Goal: Navigation & Orientation: Understand site structure

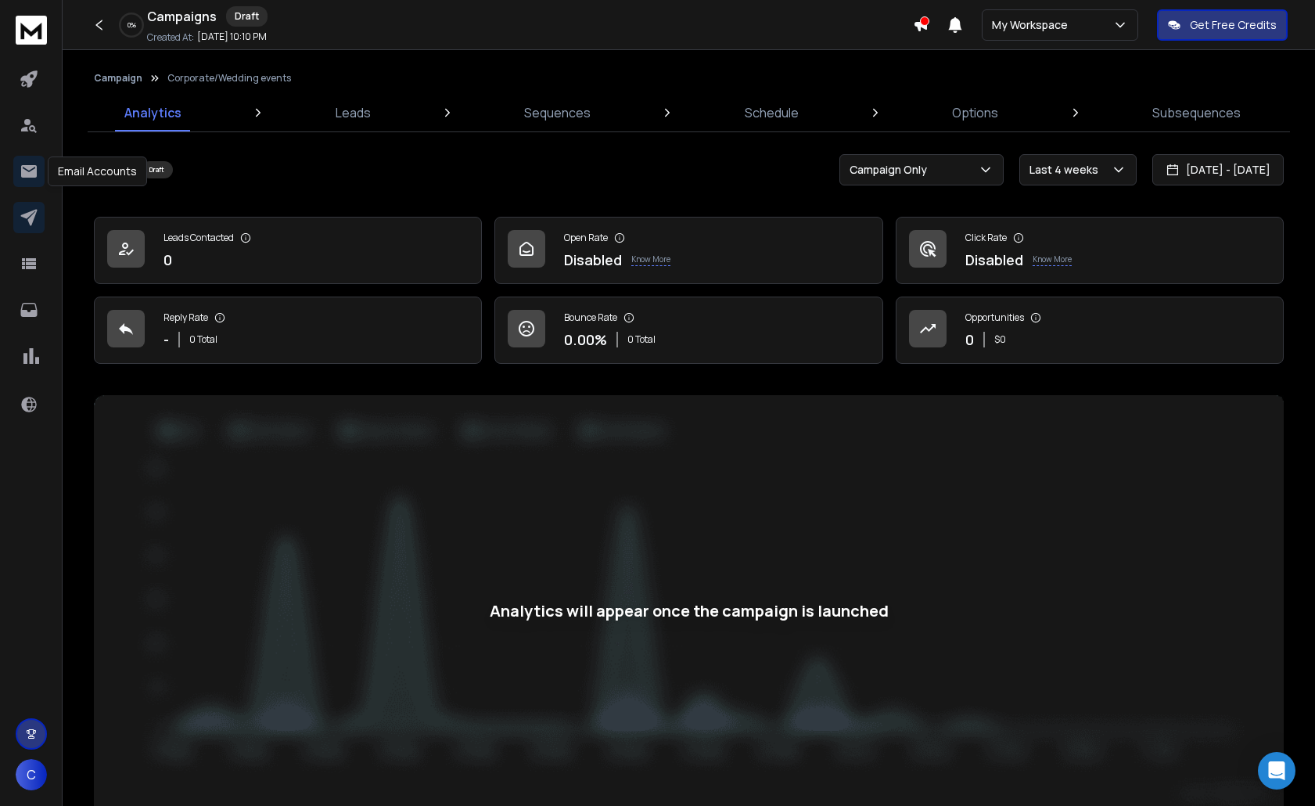
click at [34, 174] on icon at bounding box center [29, 171] width 16 height 13
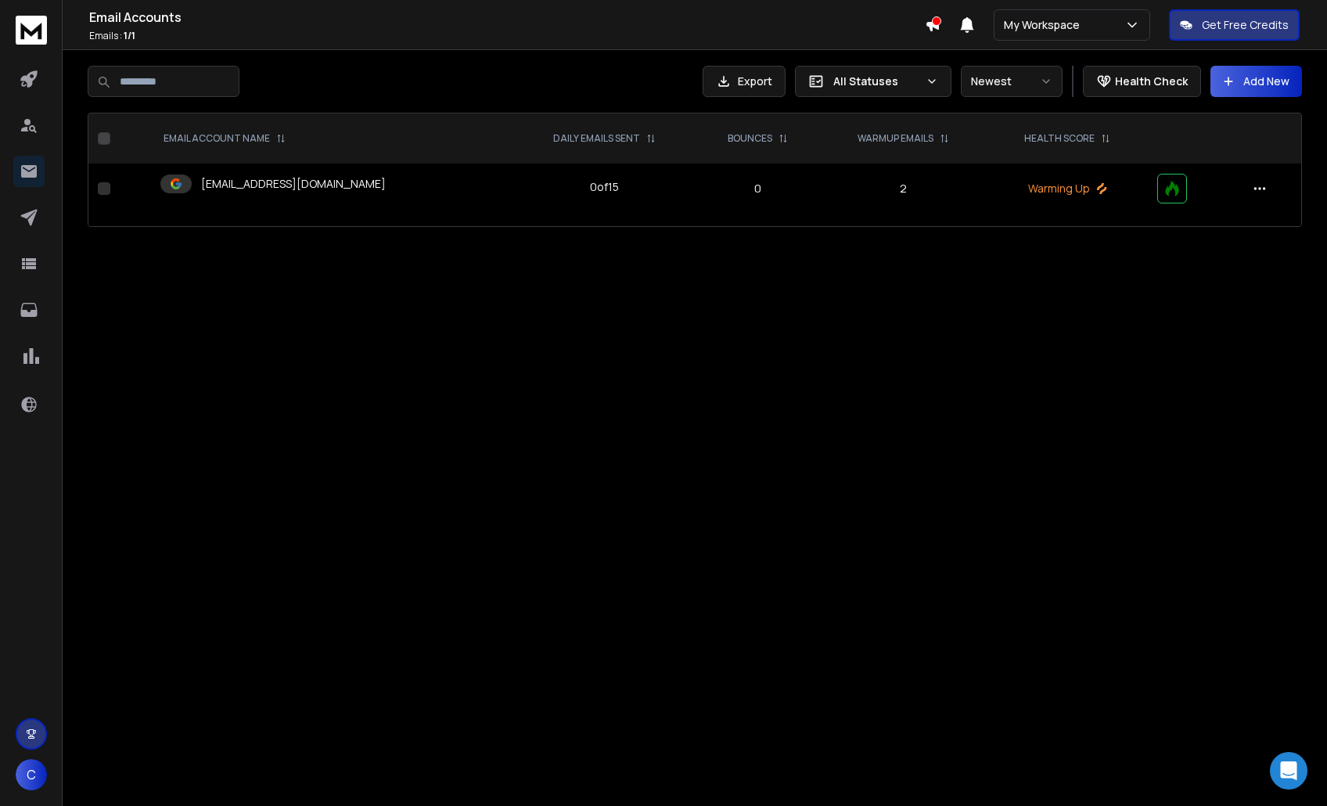
click at [1254, 81] on button "Add New" at bounding box center [1256, 81] width 92 height 31
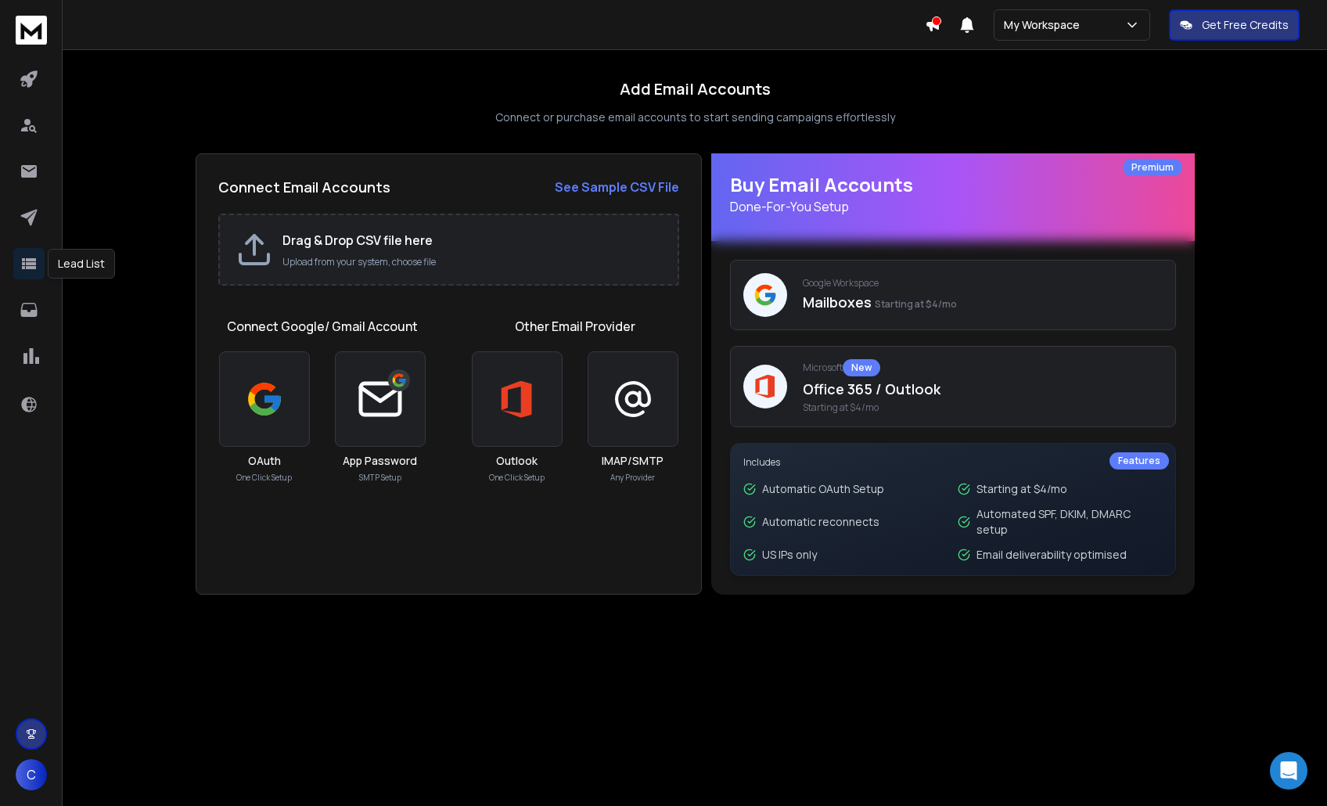
click at [29, 271] on icon at bounding box center [29, 263] width 19 height 19
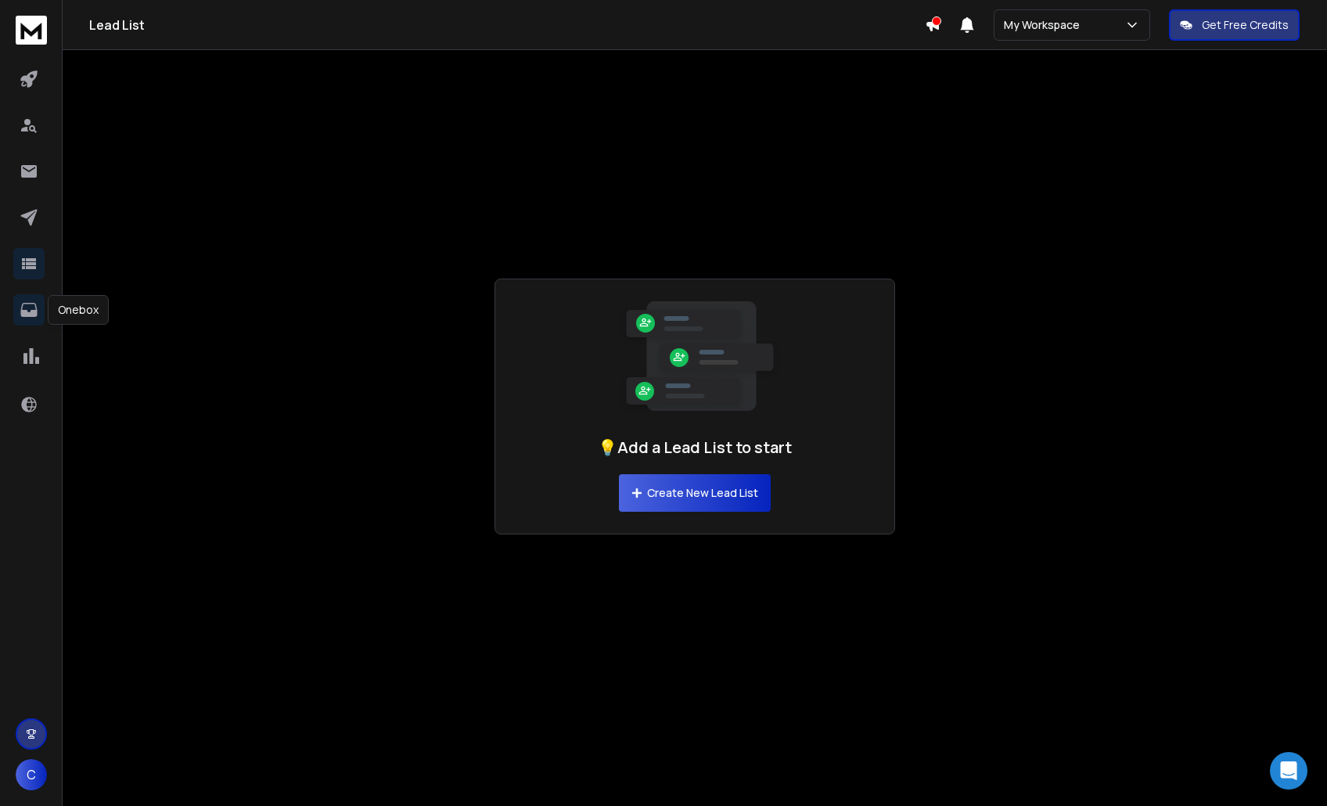
click at [31, 318] on icon at bounding box center [29, 309] width 19 height 19
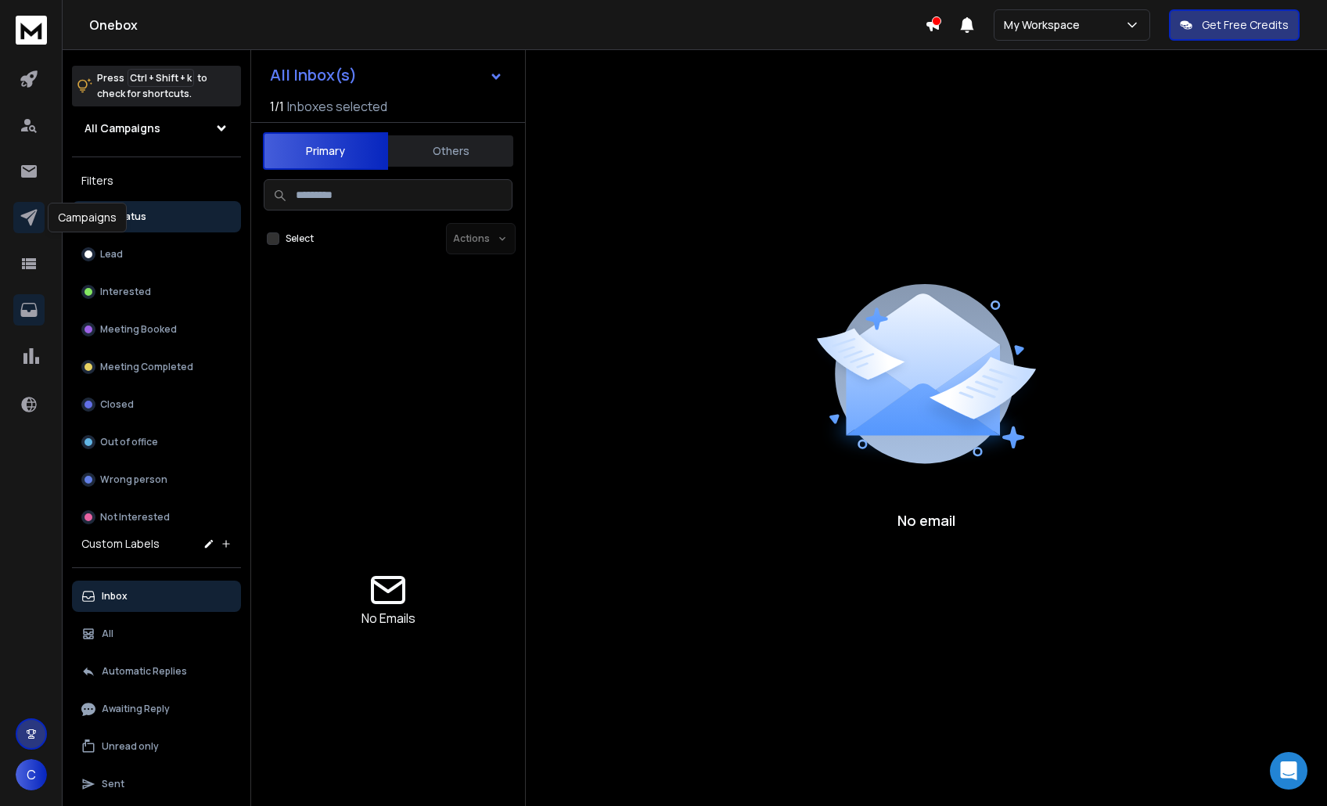
click at [35, 213] on icon at bounding box center [28, 217] width 16 height 16
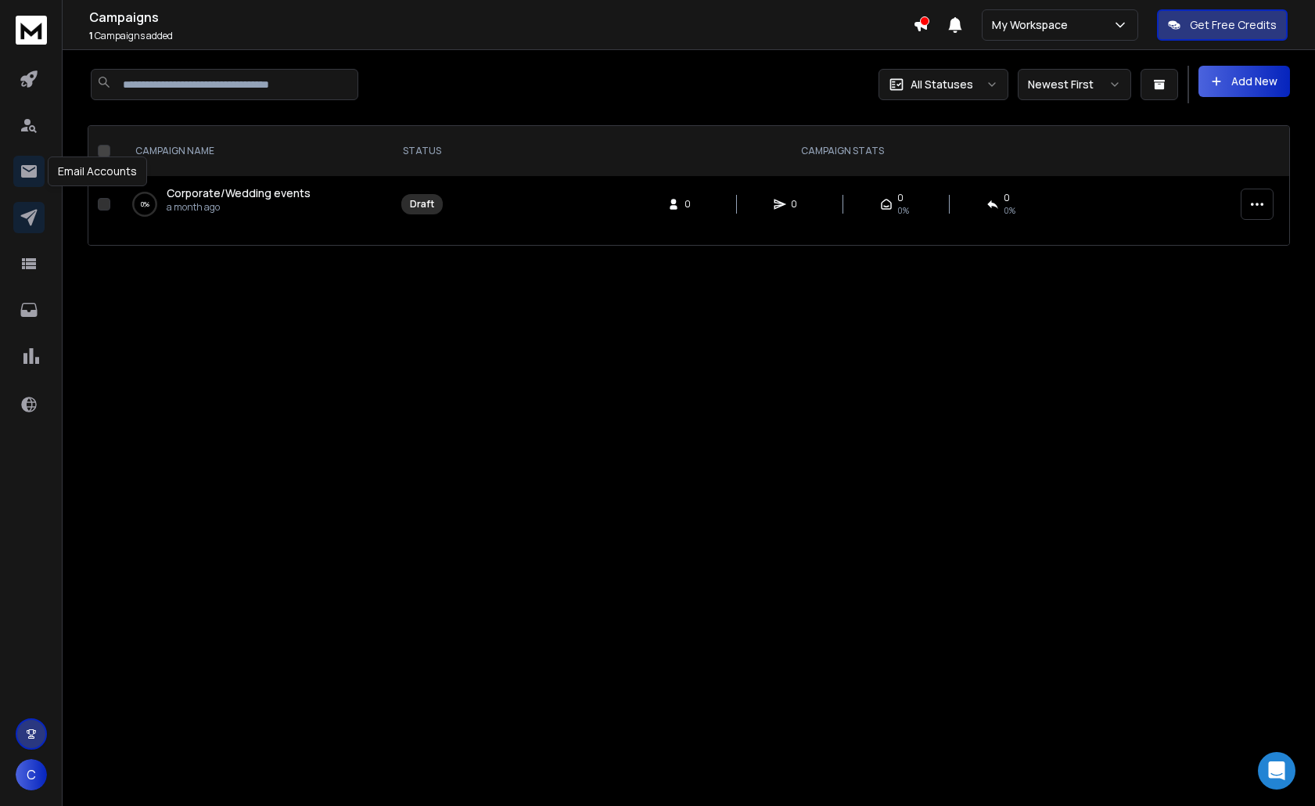
click at [20, 164] on icon at bounding box center [29, 171] width 19 height 19
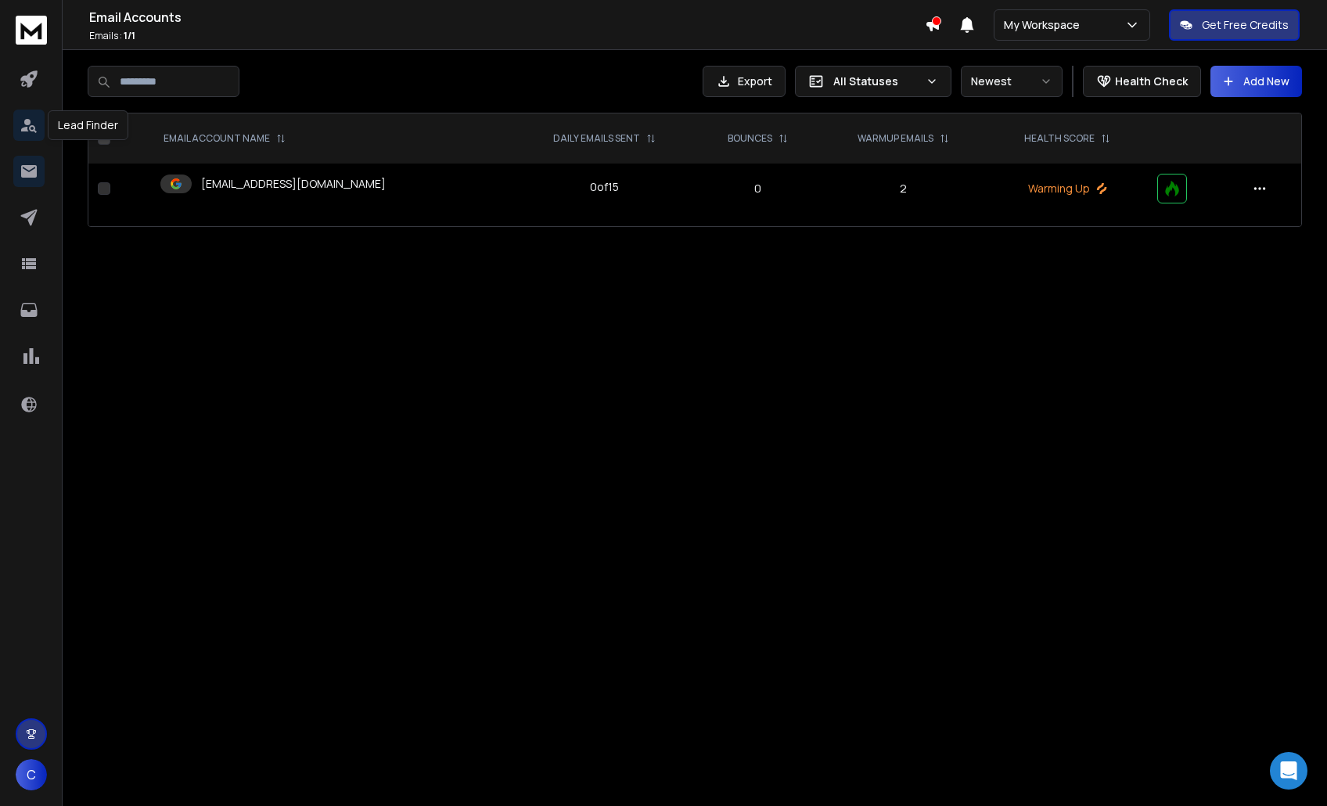
click at [23, 124] on icon at bounding box center [29, 125] width 19 height 19
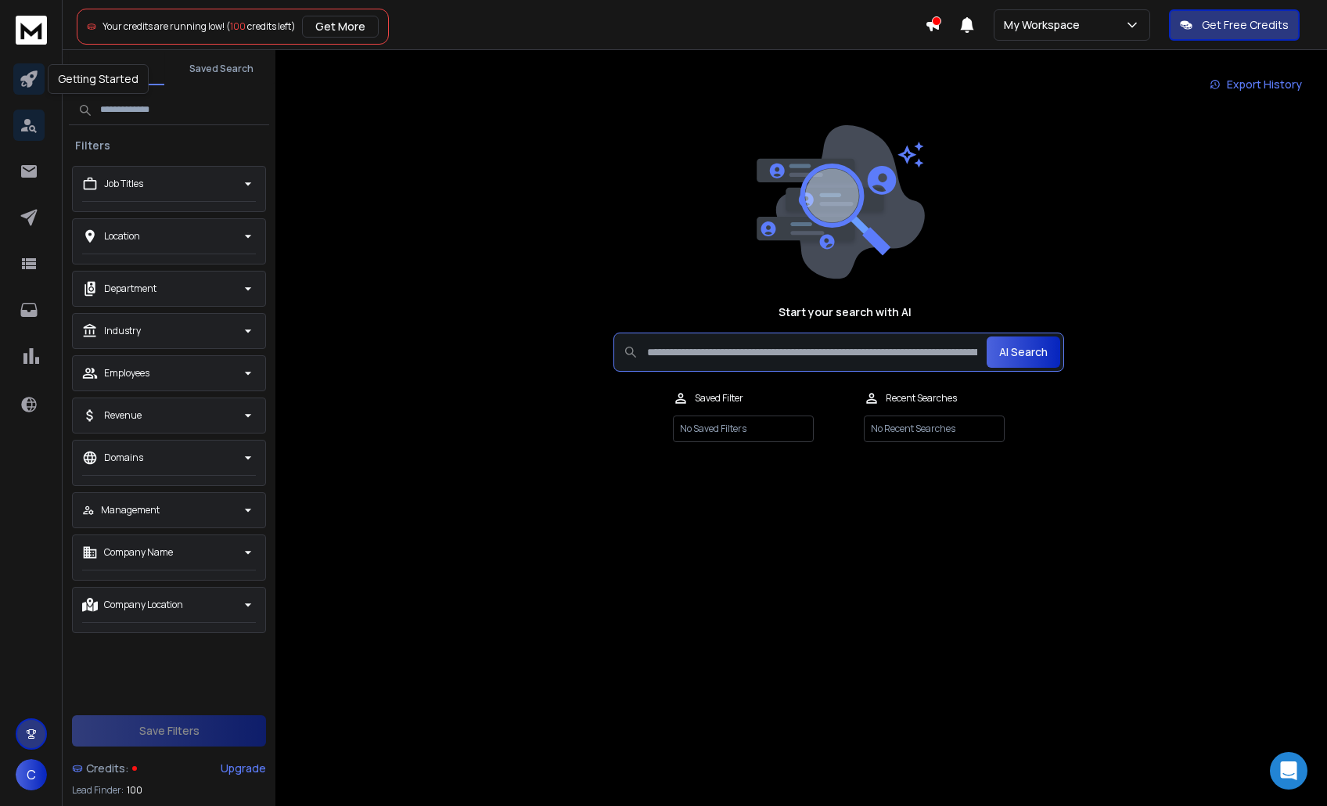
click at [17, 69] on link at bounding box center [28, 78] width 31 height 31
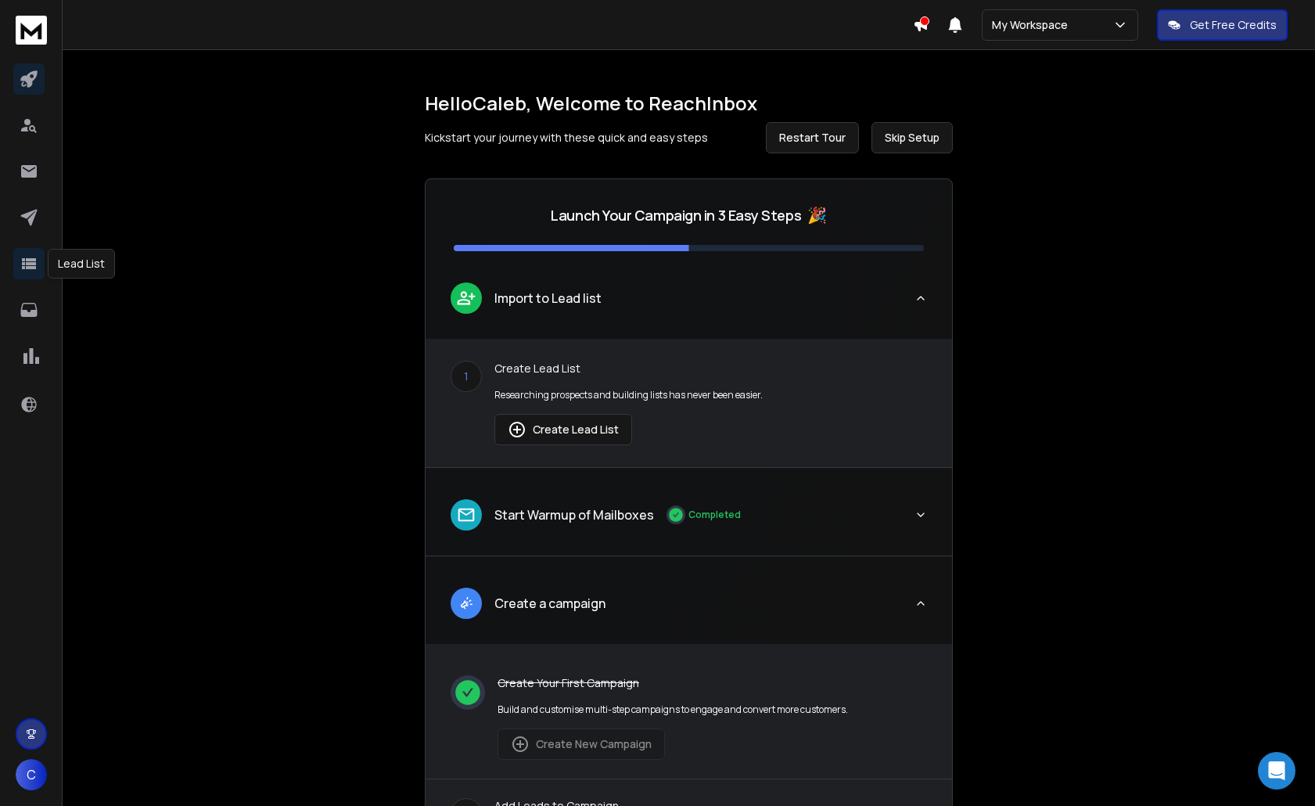
click at [31, 267] on icon at bounding box center [29, 263] width 14 height 11
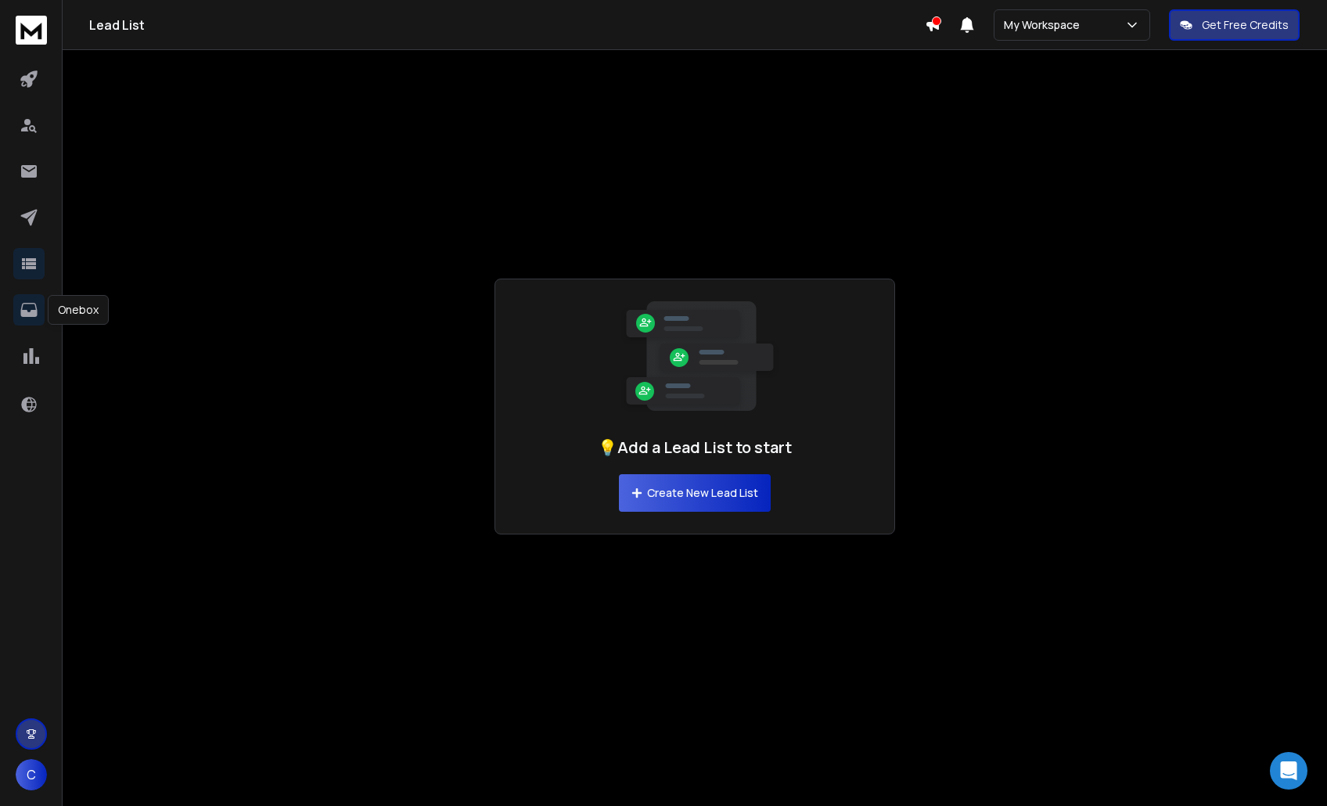
click at [23, 304] on icon at bounding box center [29, 309] width 19 height 19
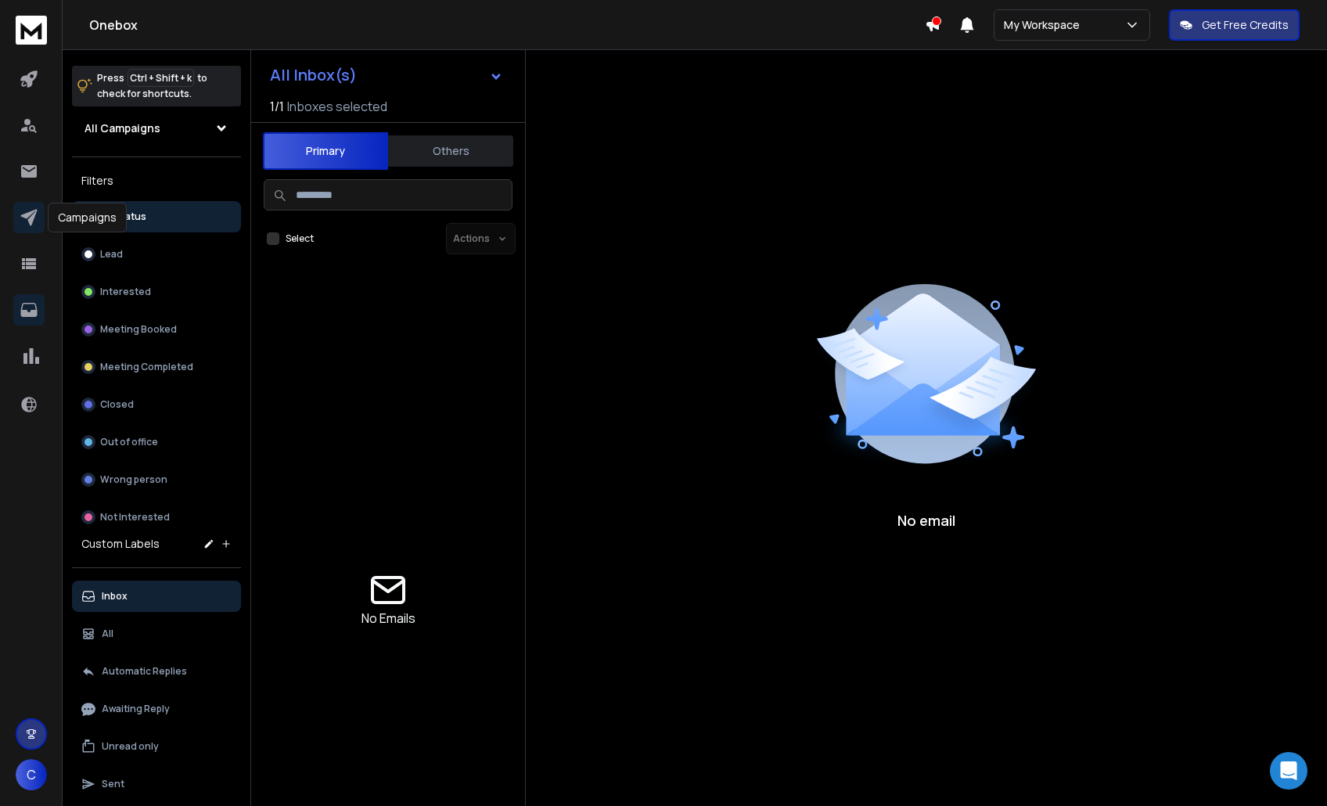
click at [23, 204] on link at bounding box center [28, 217] width 31 height 31
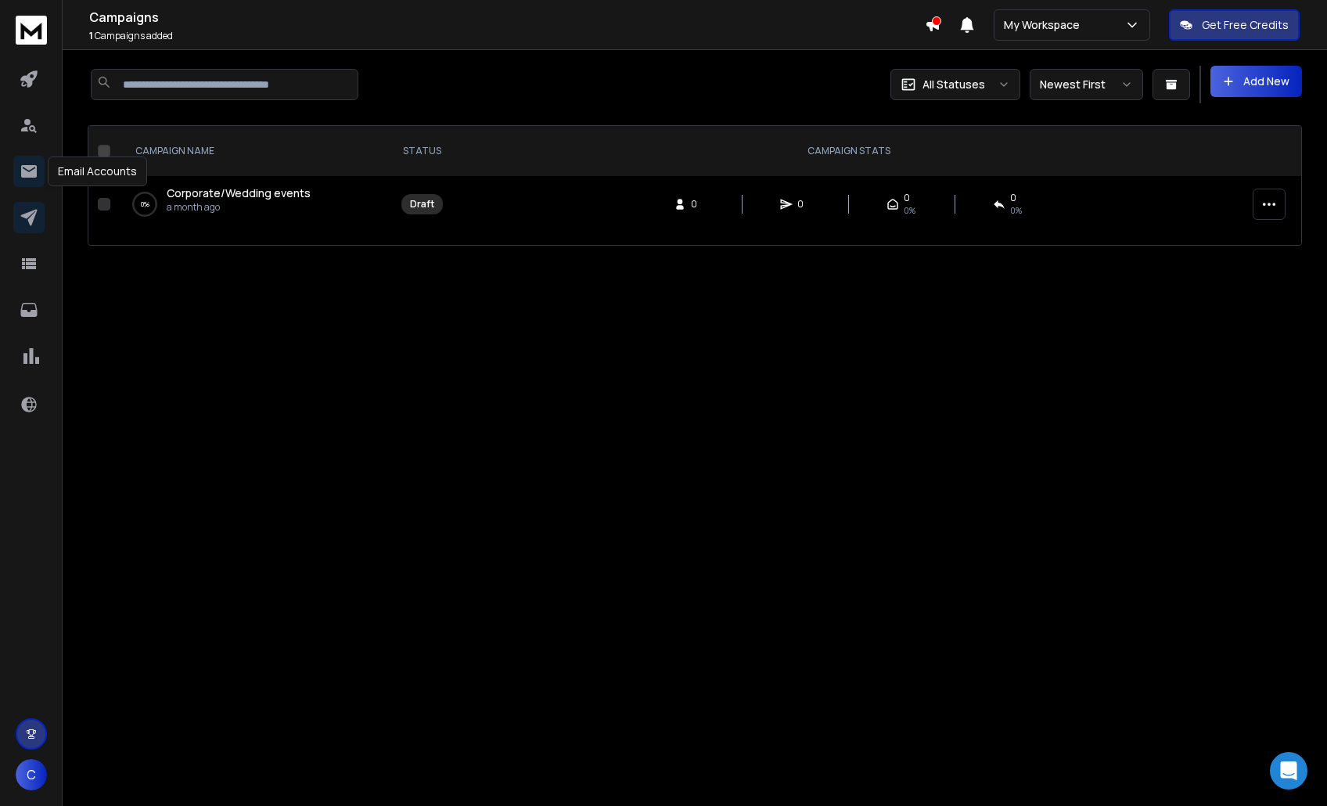
click at [26, 163] on icon at bounding box center [29, 171] width 19 height 19
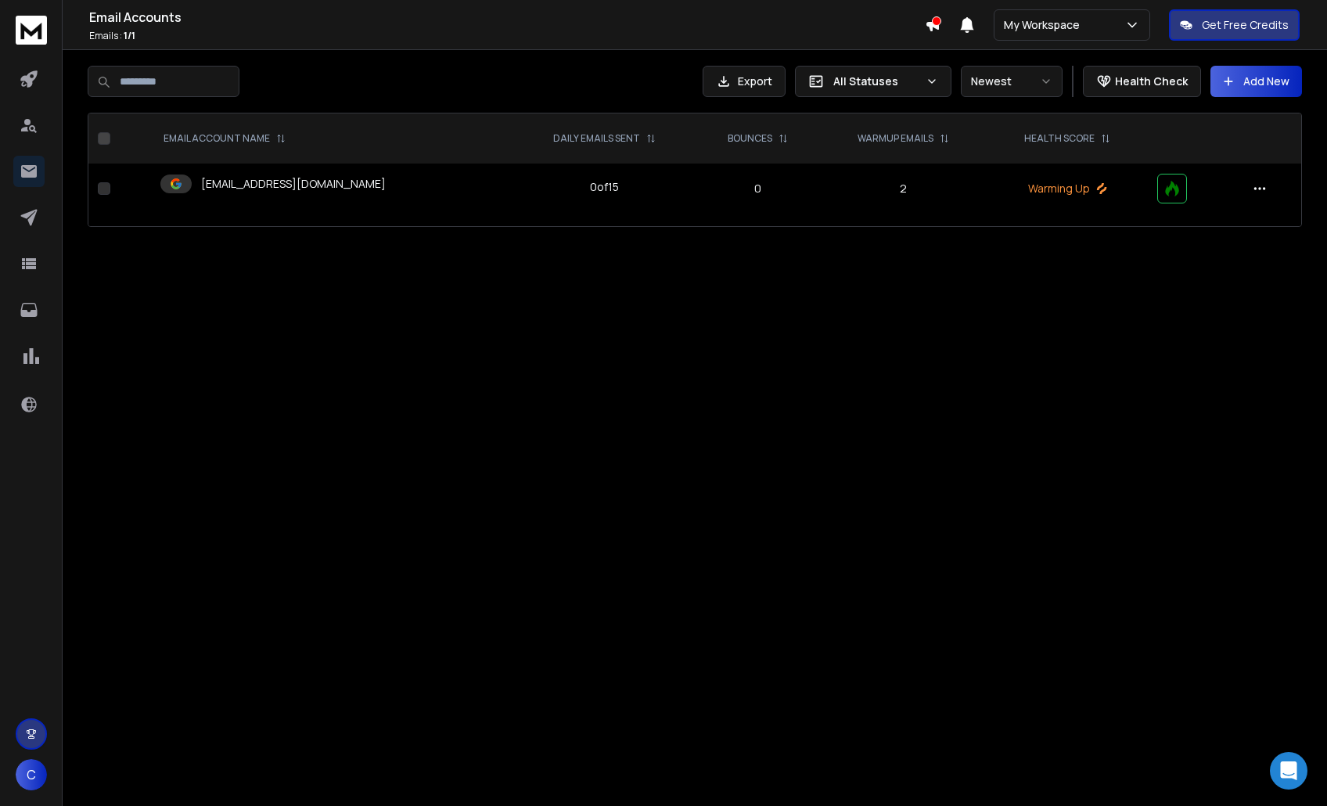
click at [169, 79] on input at bounding box center [164, 81] width 152 height 31
click at [1228, 76] on icon at bounding box center [1228, 81] width 11 height 11
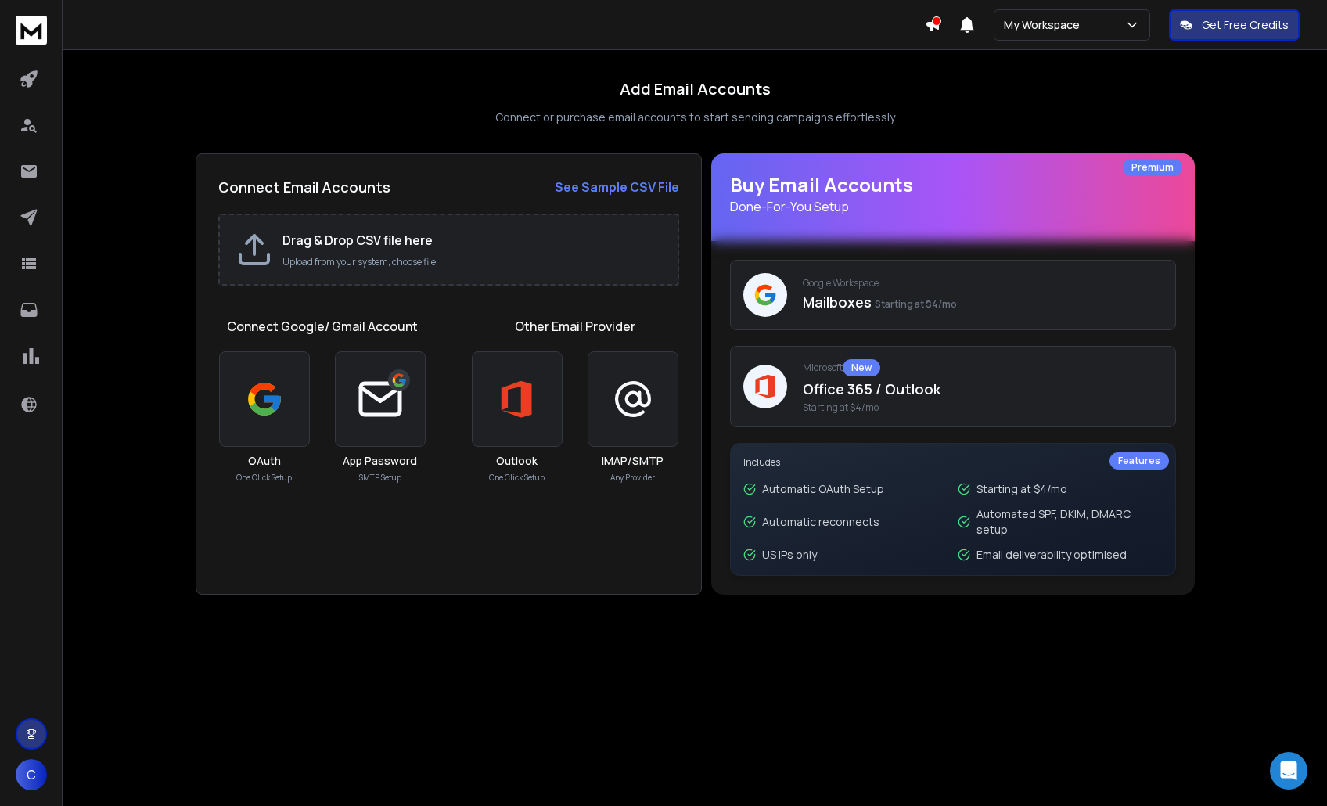
click at [1056, 497] on div "Automatic OAuth Setup Starting at $4/mo Automatic reconnects Automated SPF, DKI…" at bounding box center [952, 521] width 419 height 81
